Goal: Task Accomplishment & Management: Manage account settings

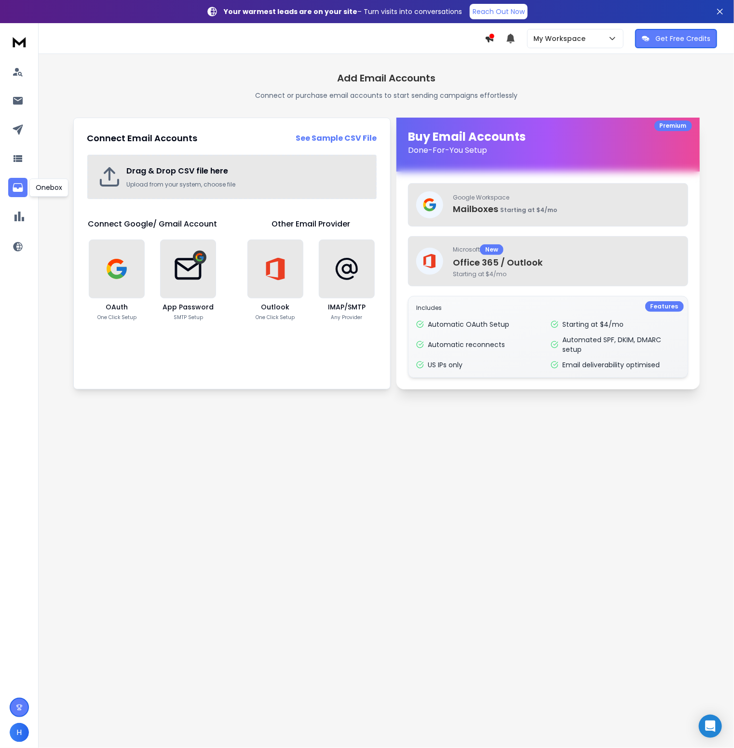
click at [19, 191] on icon at bounding box center [18, 187] width 10 height 9
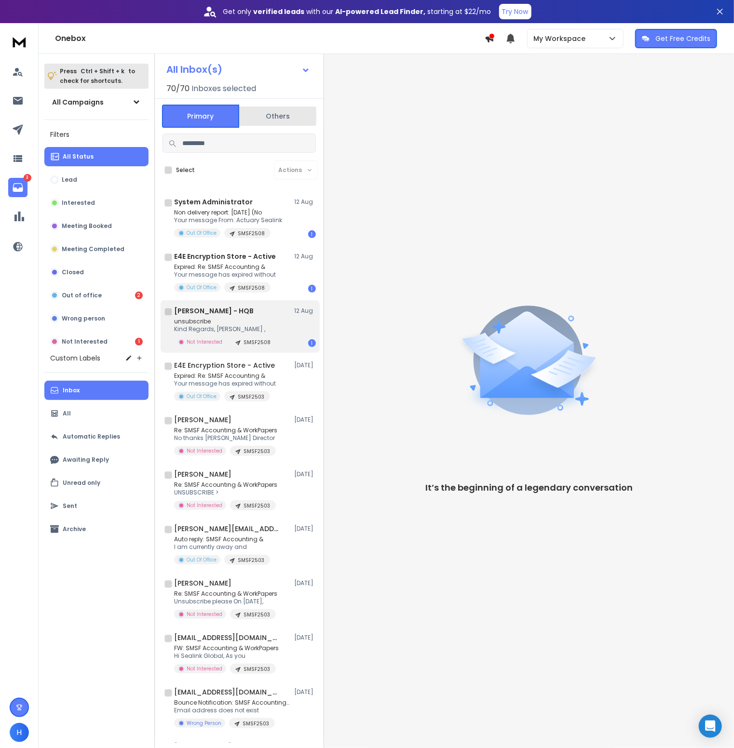
click at [279, 319] on div "unsubscribe Kind Regards, [PERSON_NAME] , Not Interested SMSF2508 1" at bounding box center [245, 332] width 142 height 29
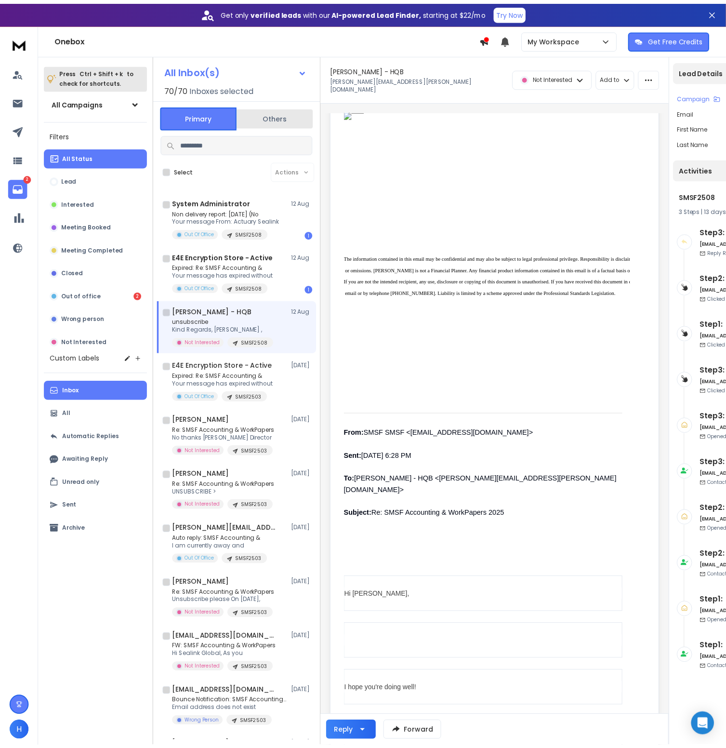
scroll to position [434, 0]
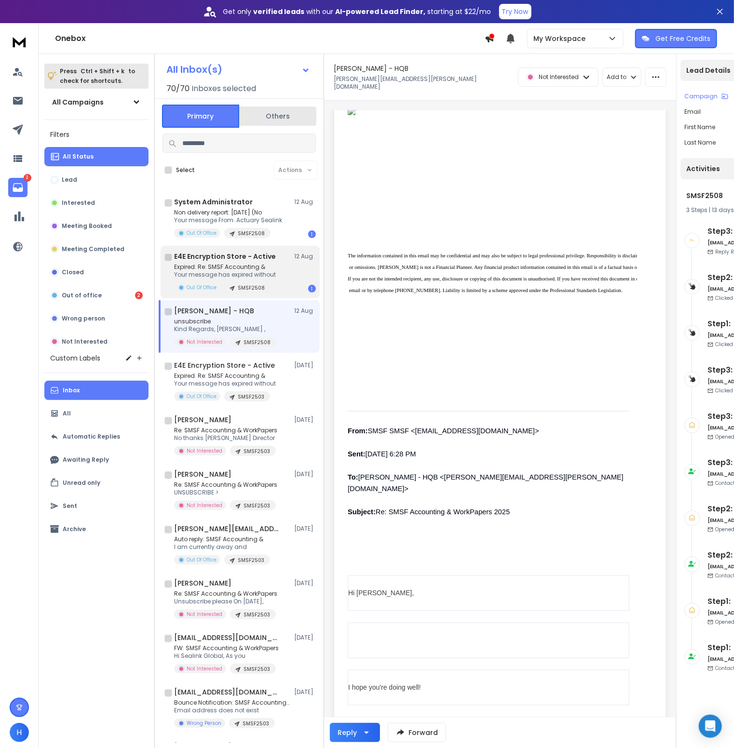
click at [266, 271] on p "Your message has expired without" at bounding box center [225, 275] width 102 height 8
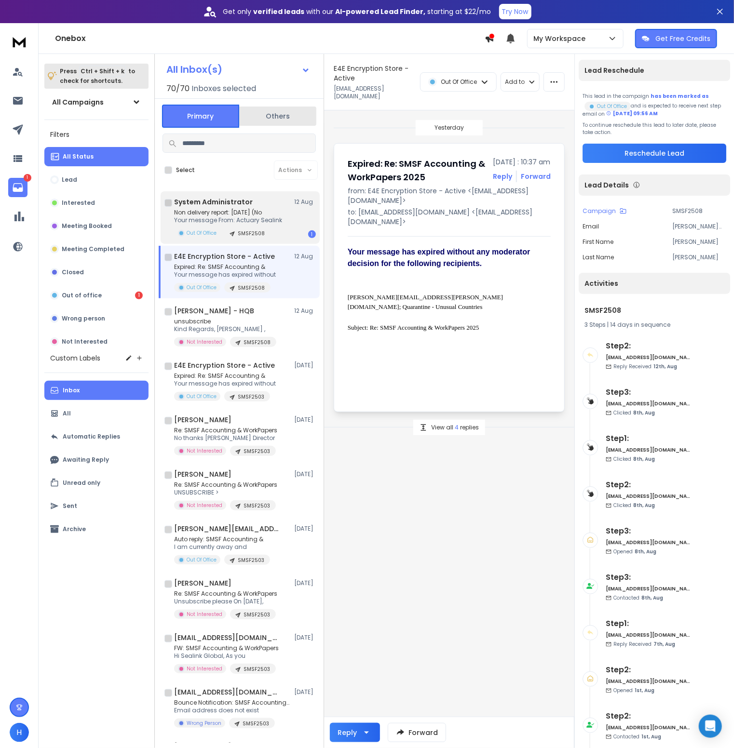
click at [248, 217] on p "Your message From: Actuary Sealink" at bounding box center [228, 220] width 108 height 8
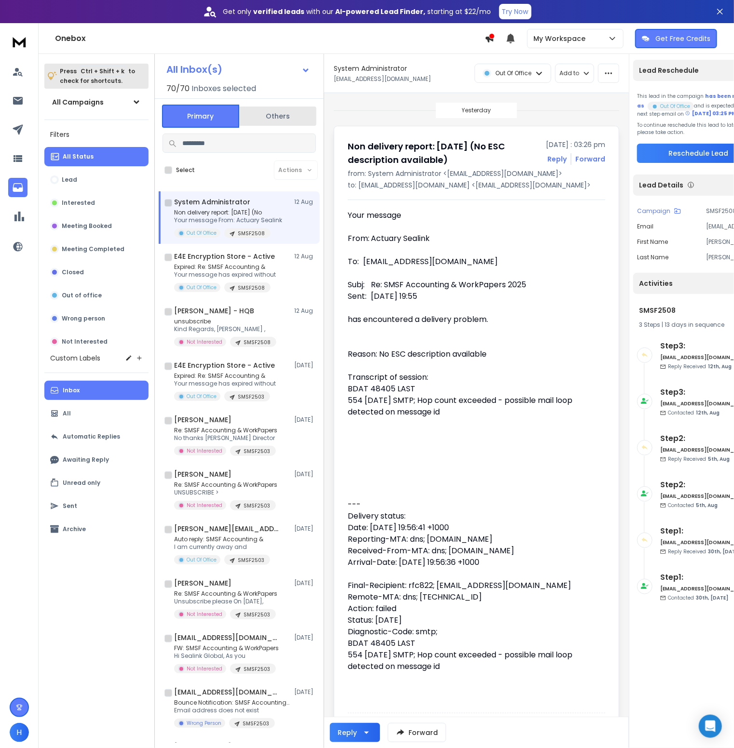
click at [283, 121] on button "Others" at bounding box center [277, 116] width 77 height 21
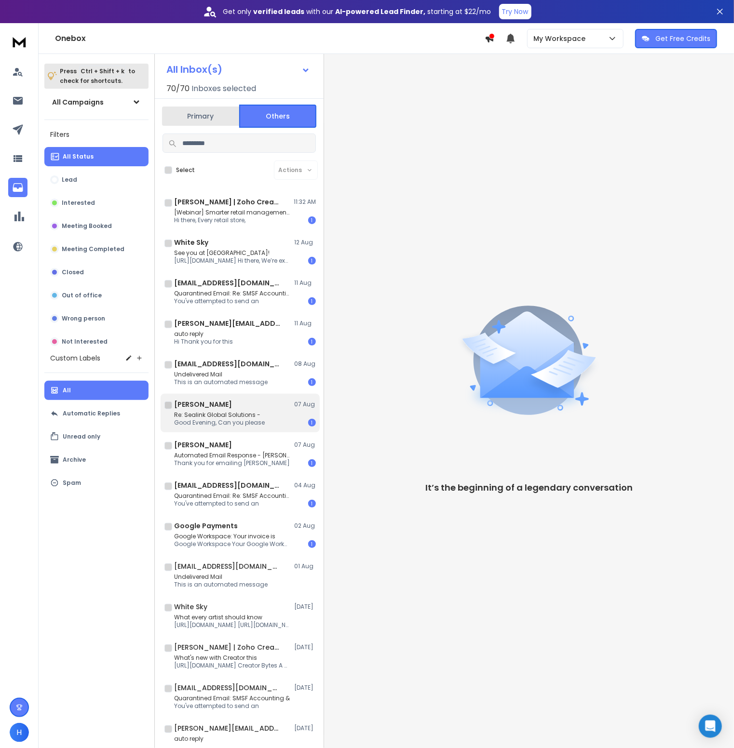
click at [235, 422] on p "Good Evening, Can you please" at bounding box center [219, 423] width 91 height 8
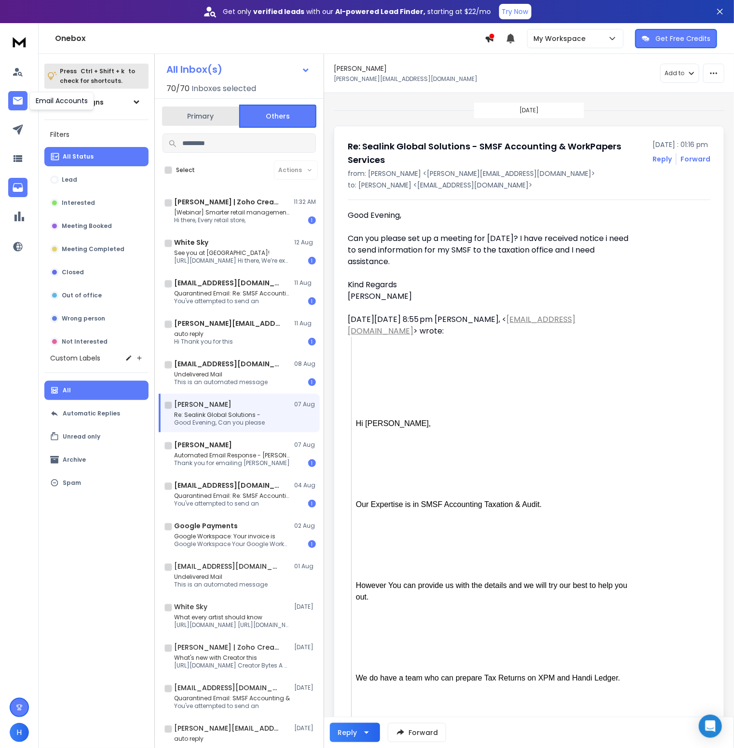
click at [18, 103] on icon at bounding box center [18, 101] width 10 height 8
